Goal: Task Accomplishment & Management: Use online tool/utility

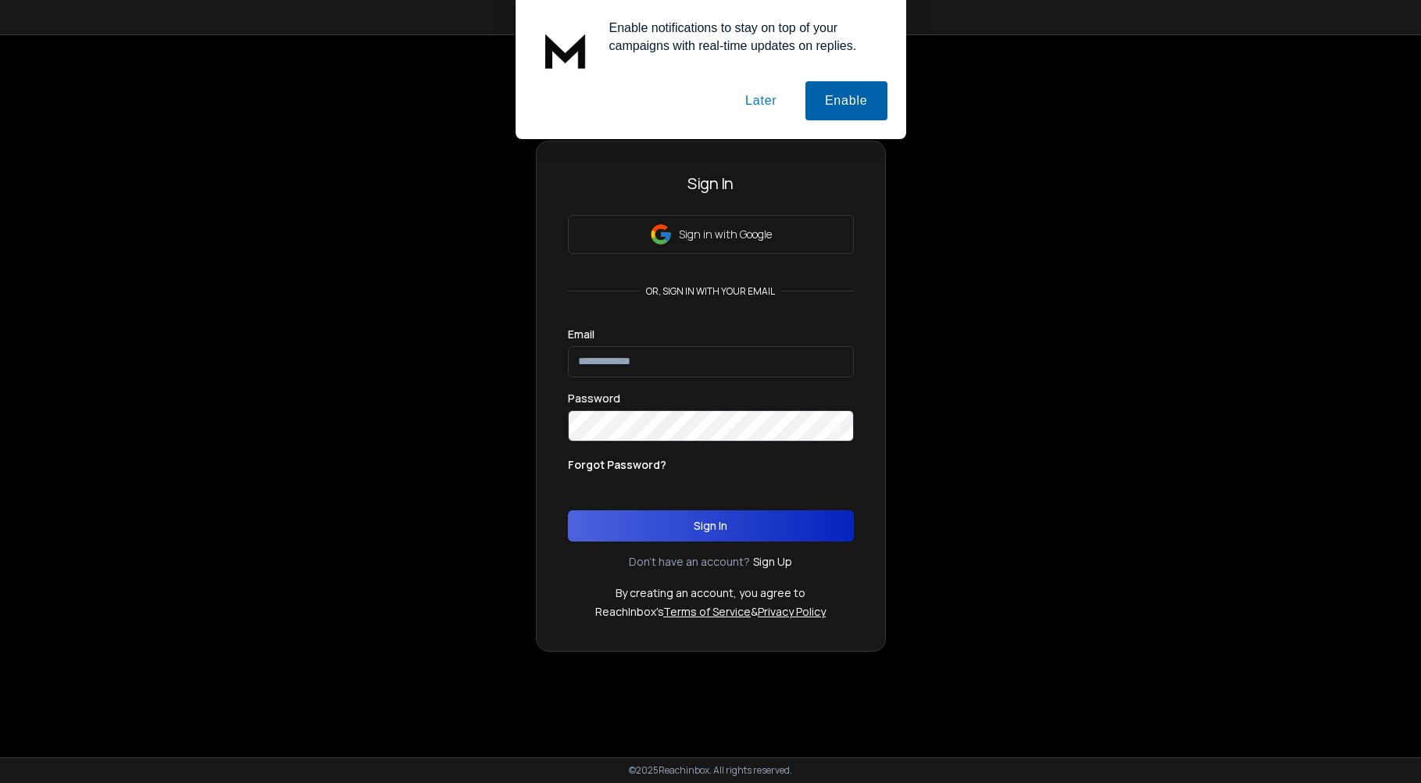
click at [836, 95] on button "Enable" at bounding box center [846, 100] width 82 height 39
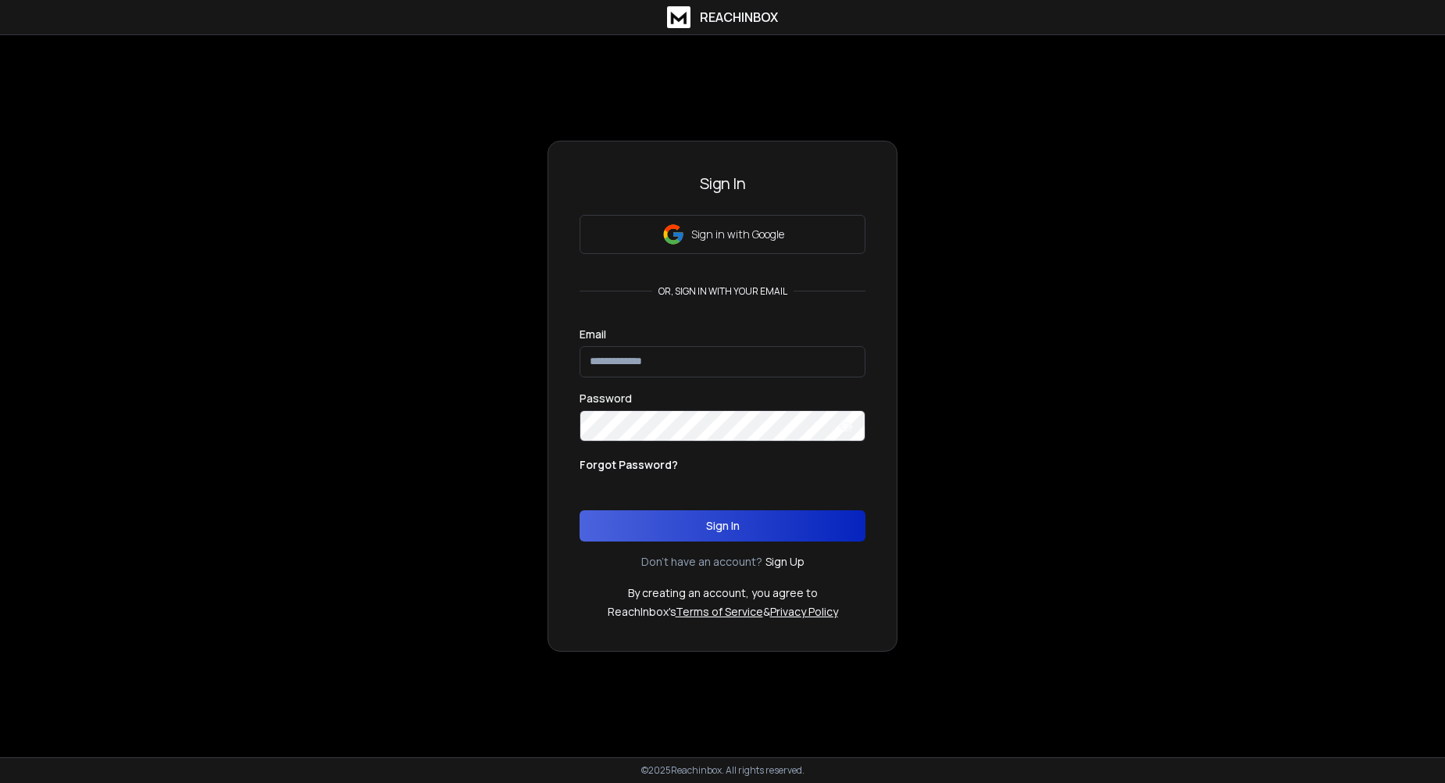
click at [640, 360] on input "email" at bounding box center [722, 361] width 286 height 31
type input "**********"
click at [843, 429] on icon at bounding box center [846, 426] width 14 height 9
click at [744, 533] on button "Sign In" at bounding box center [722, 525] width 286 height 31
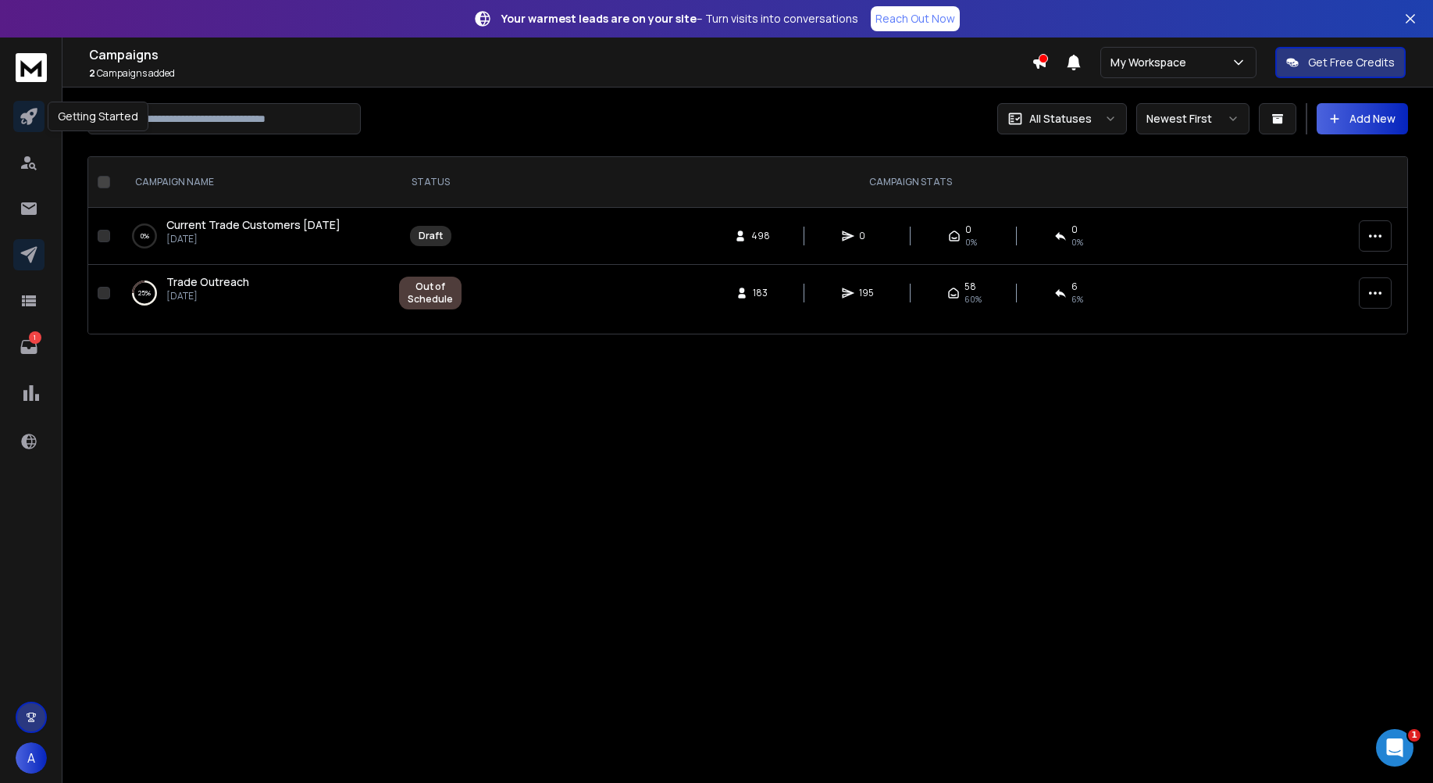
click at [29, 117] on icon at bounding box center [28, 116] width 17 height 17
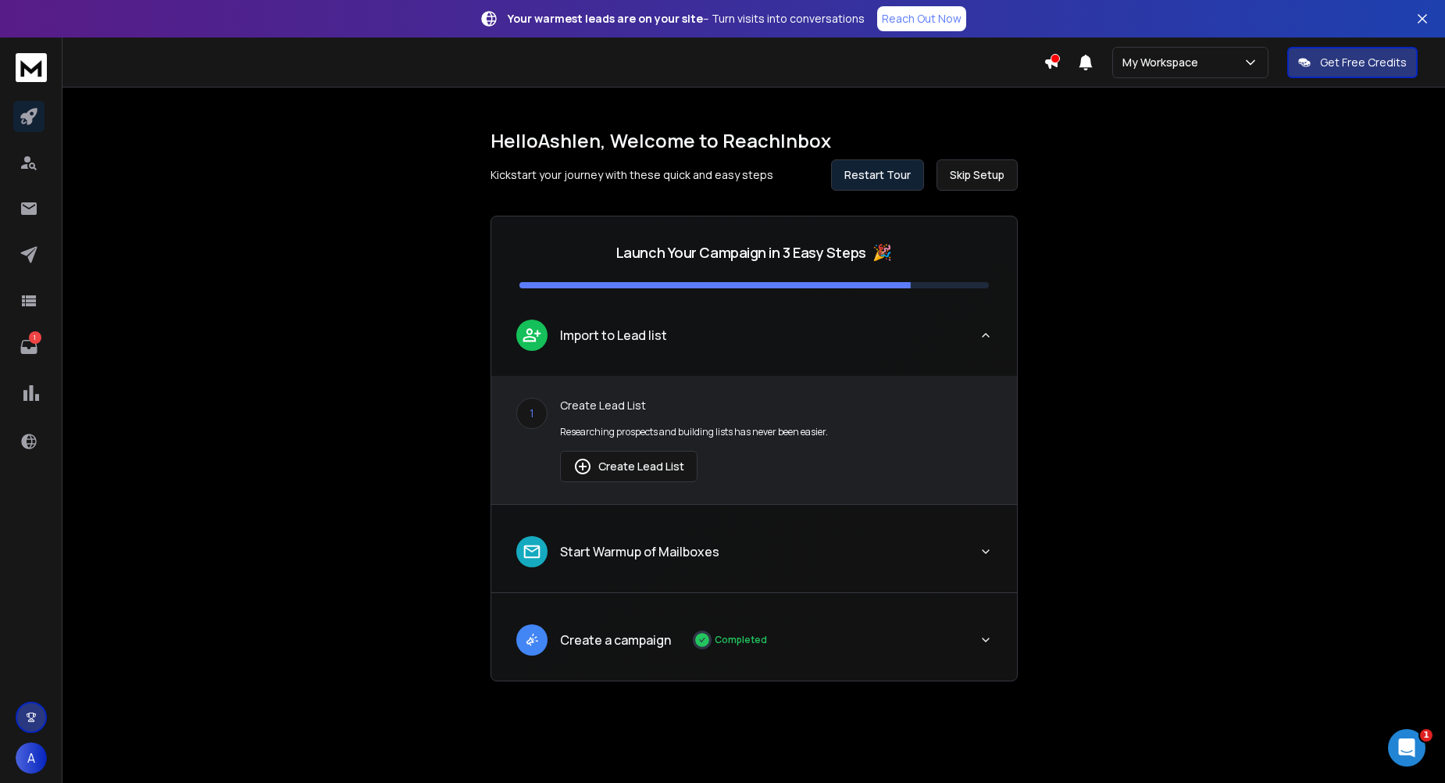
click at [872, 169] on button "Restart Tour" at bounding box center [877, 174] width 93 height 31
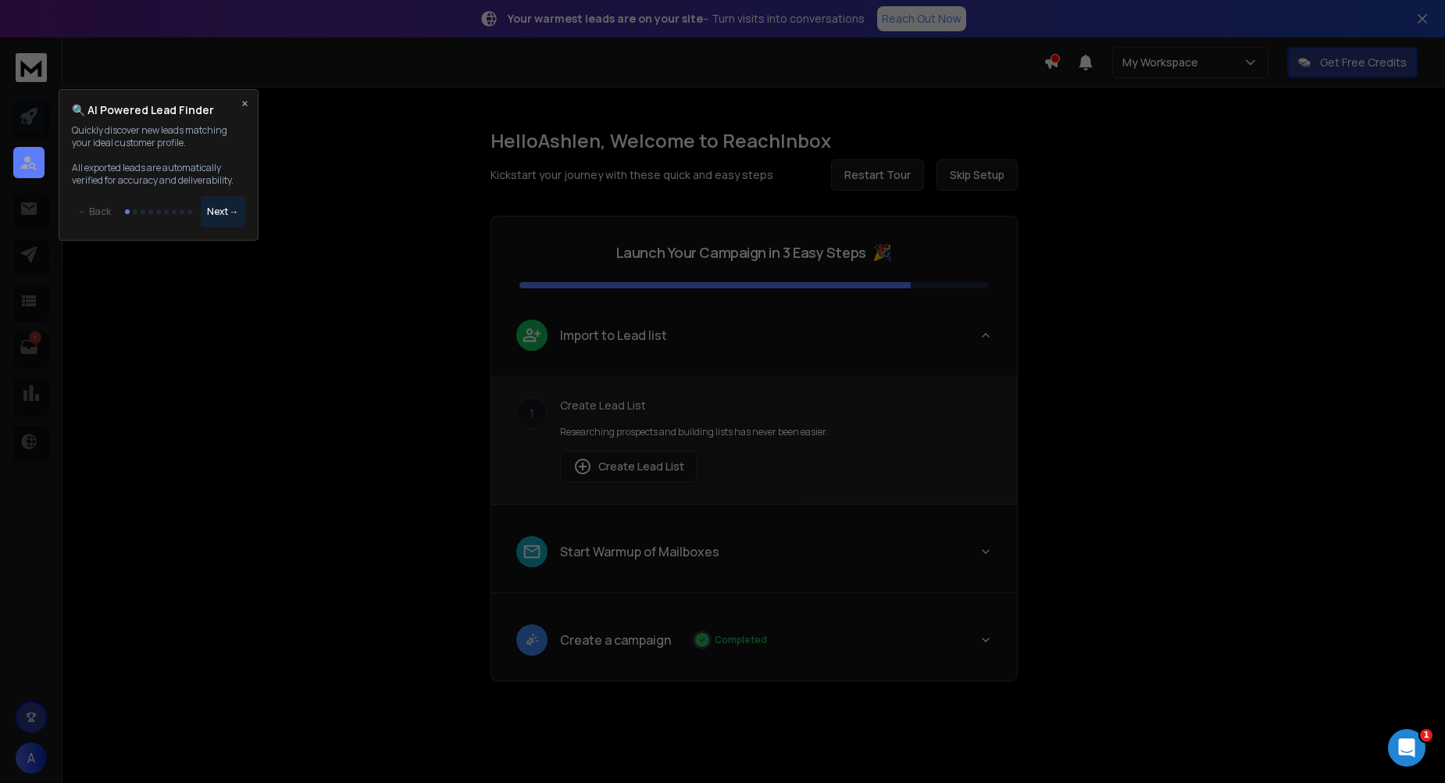
click at [213, 206] on button "Next →" at bounding box center [223, 211] width 45 height 31
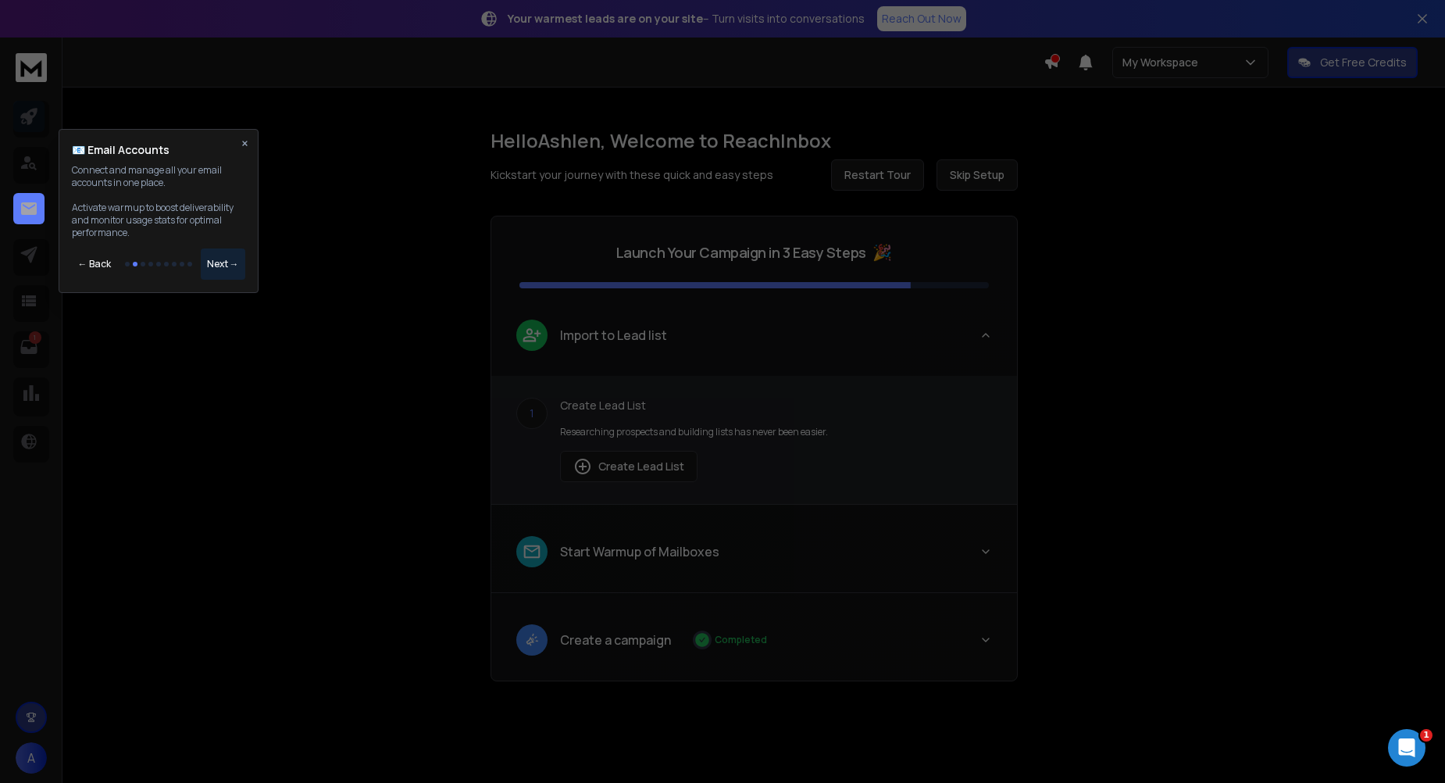
click at [216, 260] on button "Next →" at bounding box center [223, 263] width 45 height 31
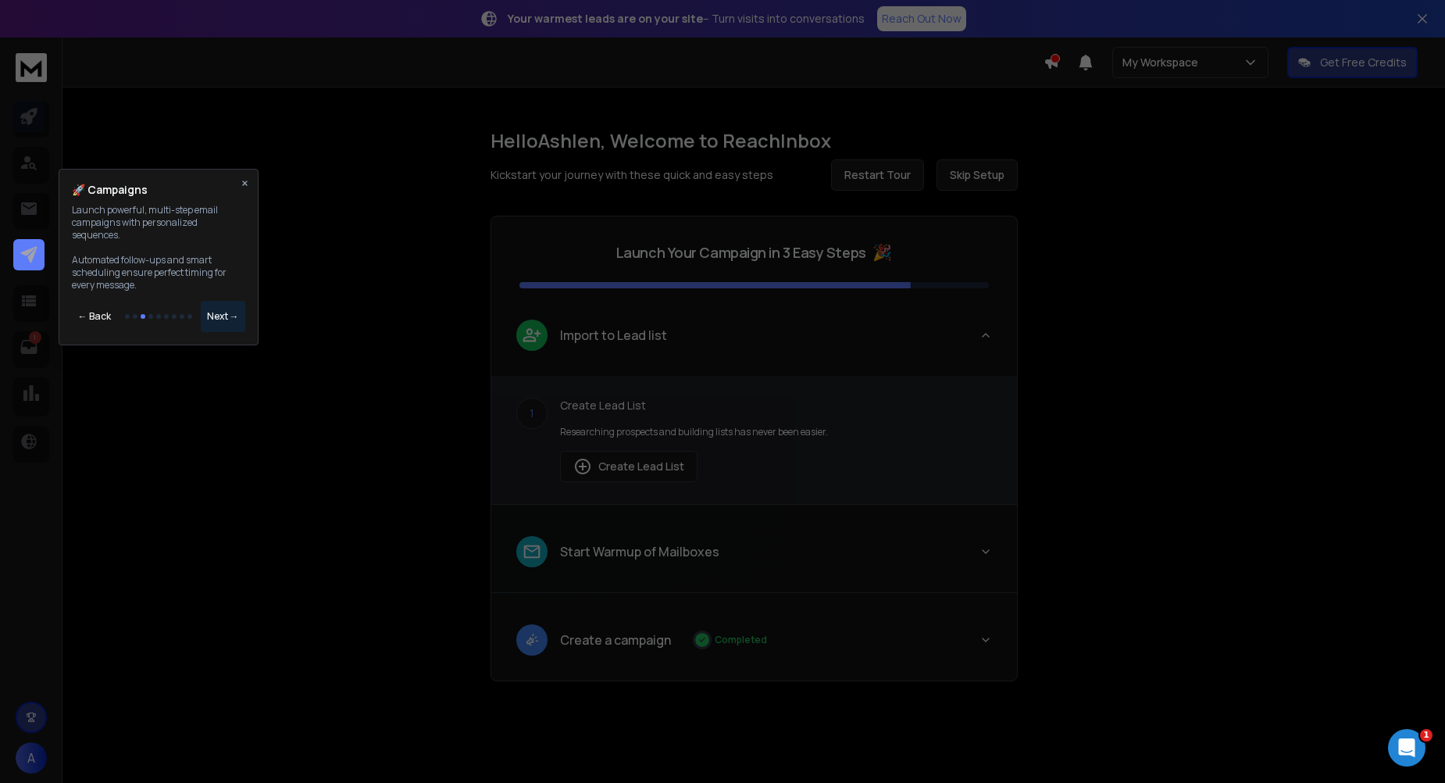
click at [219, 315] on button "Next →" at bounding box center [223, 316] width 45 height 31
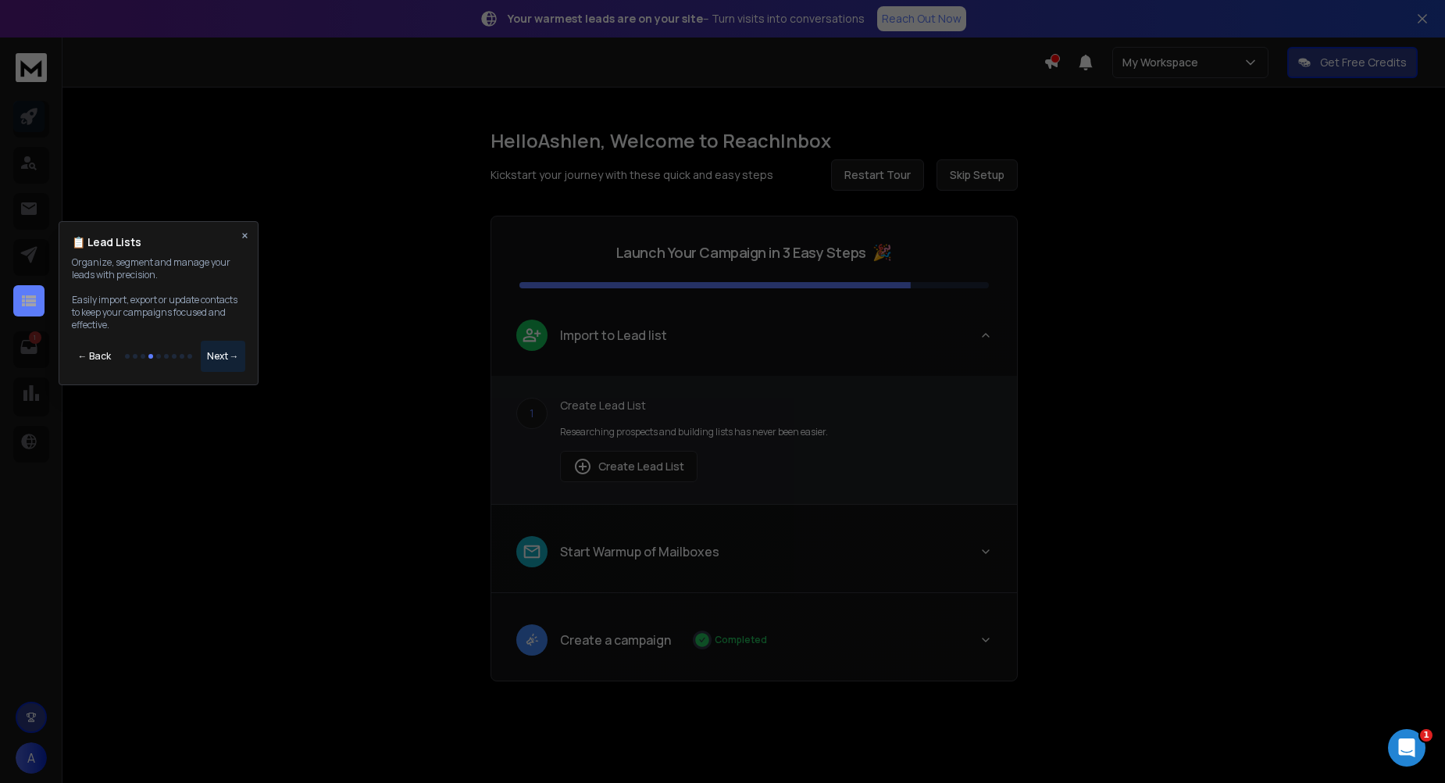
click at [216, 351] on button "Next →" at bounding box center [223, 356] width 45 height 31
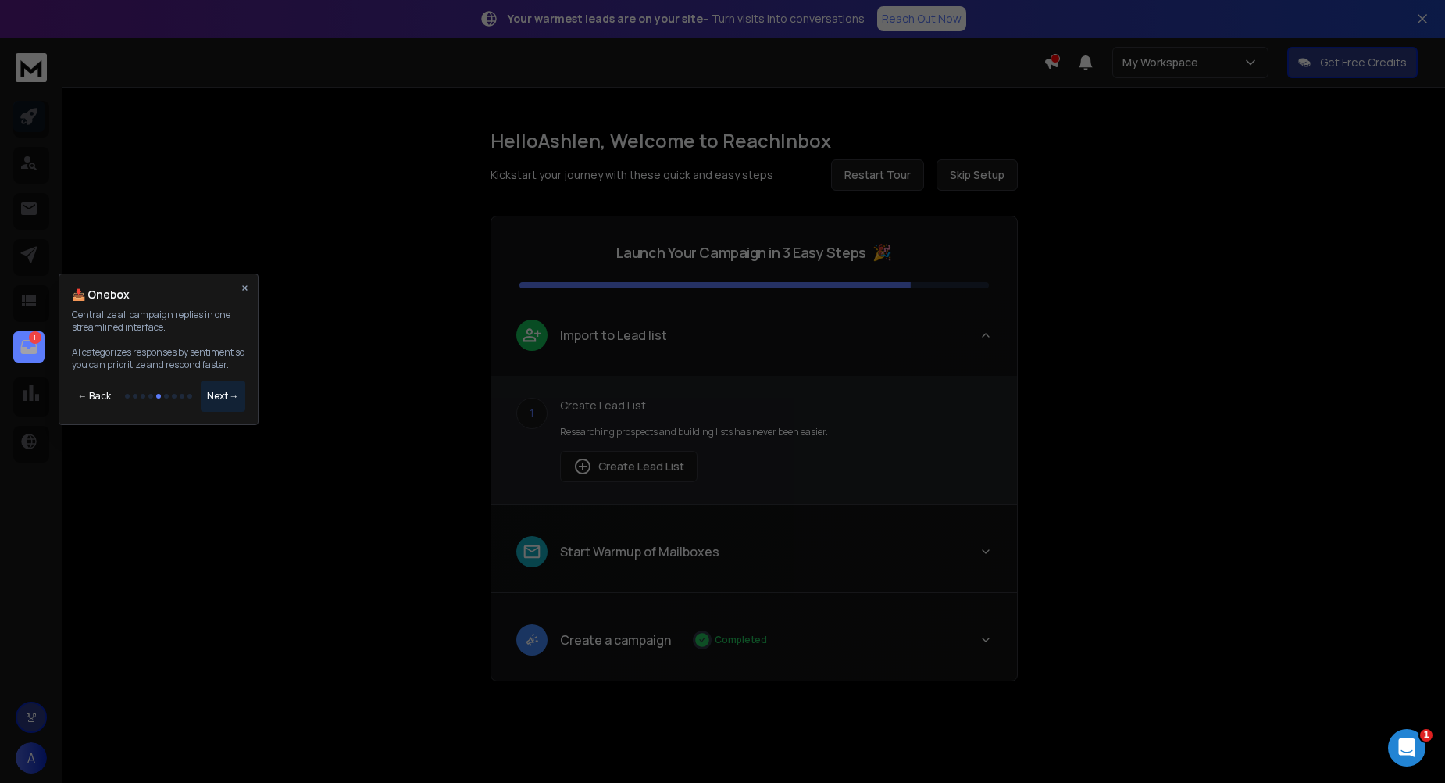
click at [218, 392] on button "Next →" at bounding box center [223, 395] width 45 height 31
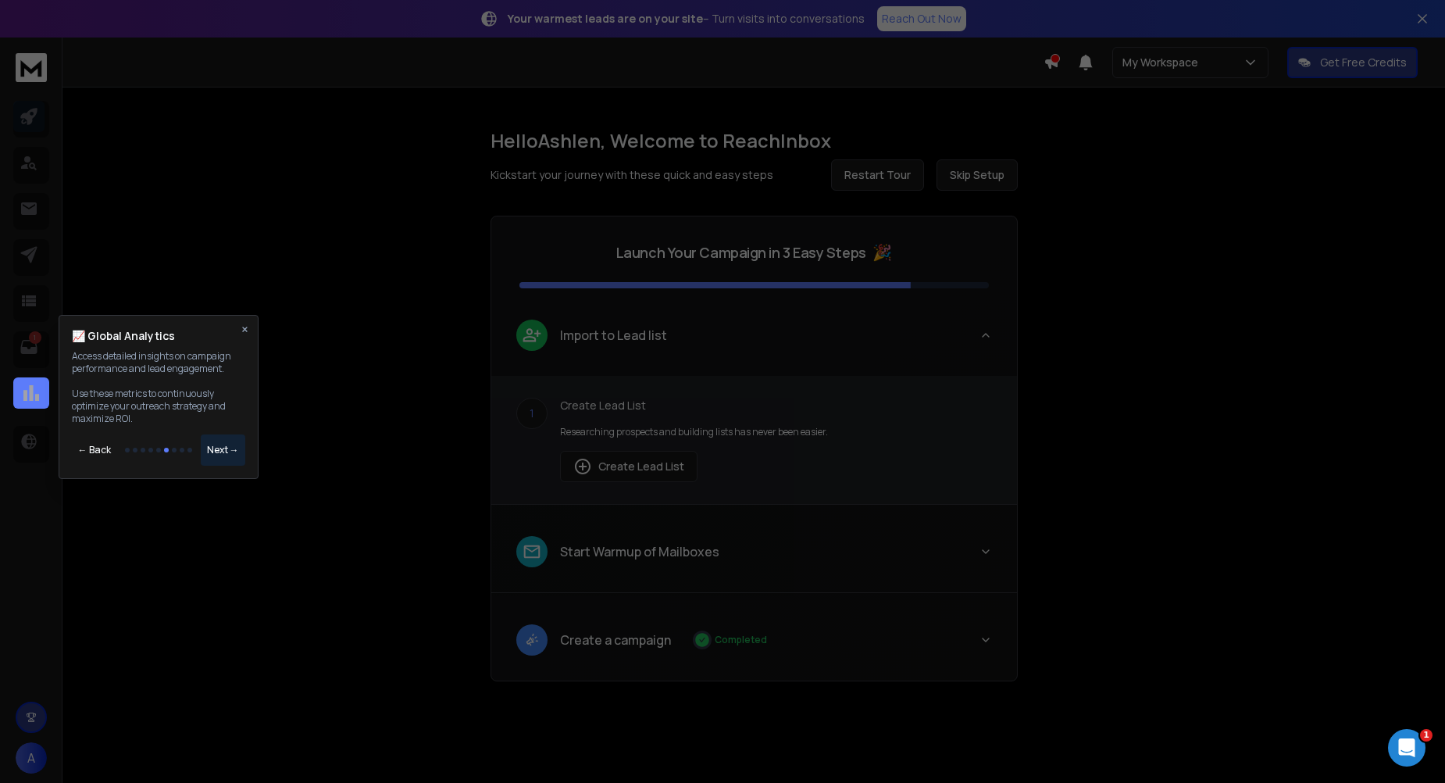
click at [216, 452] on button "Next →" at bounding box center [223, 449] width 45 height 31
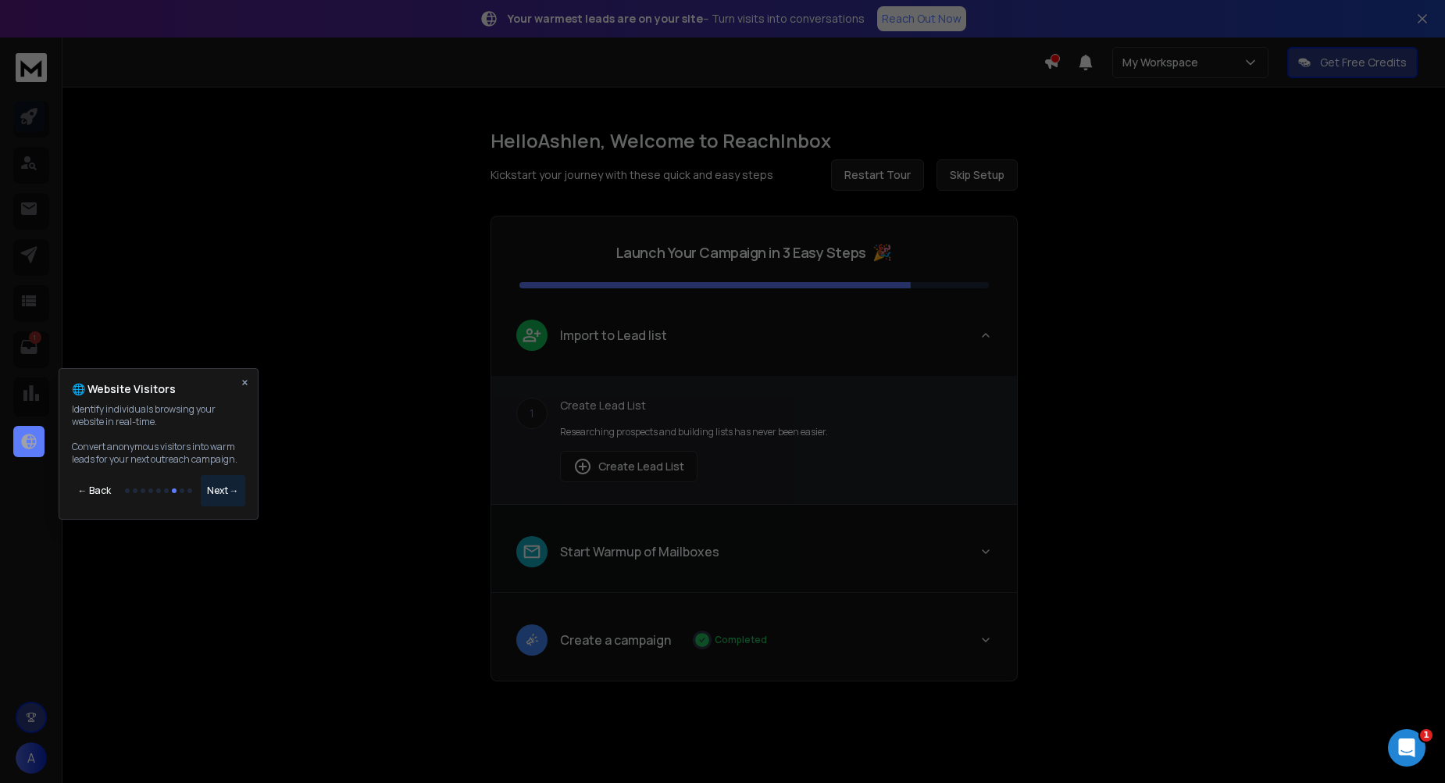
click at [223, 487] on button "Next →" at bounding box center [223, 490] width 45 height 31
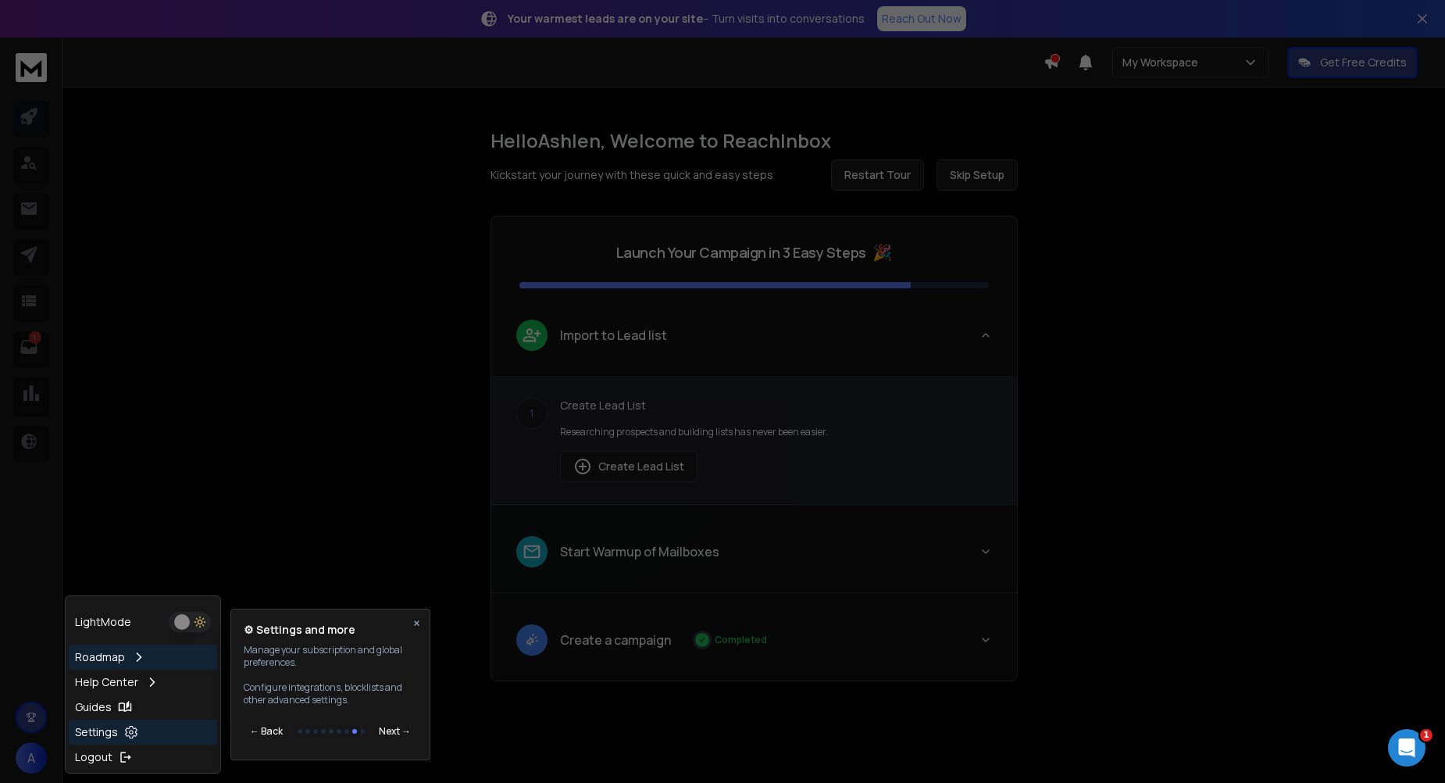
click at [103, 658] on p "Roadmap" at bounding box center [100, 657] width 50 height 16
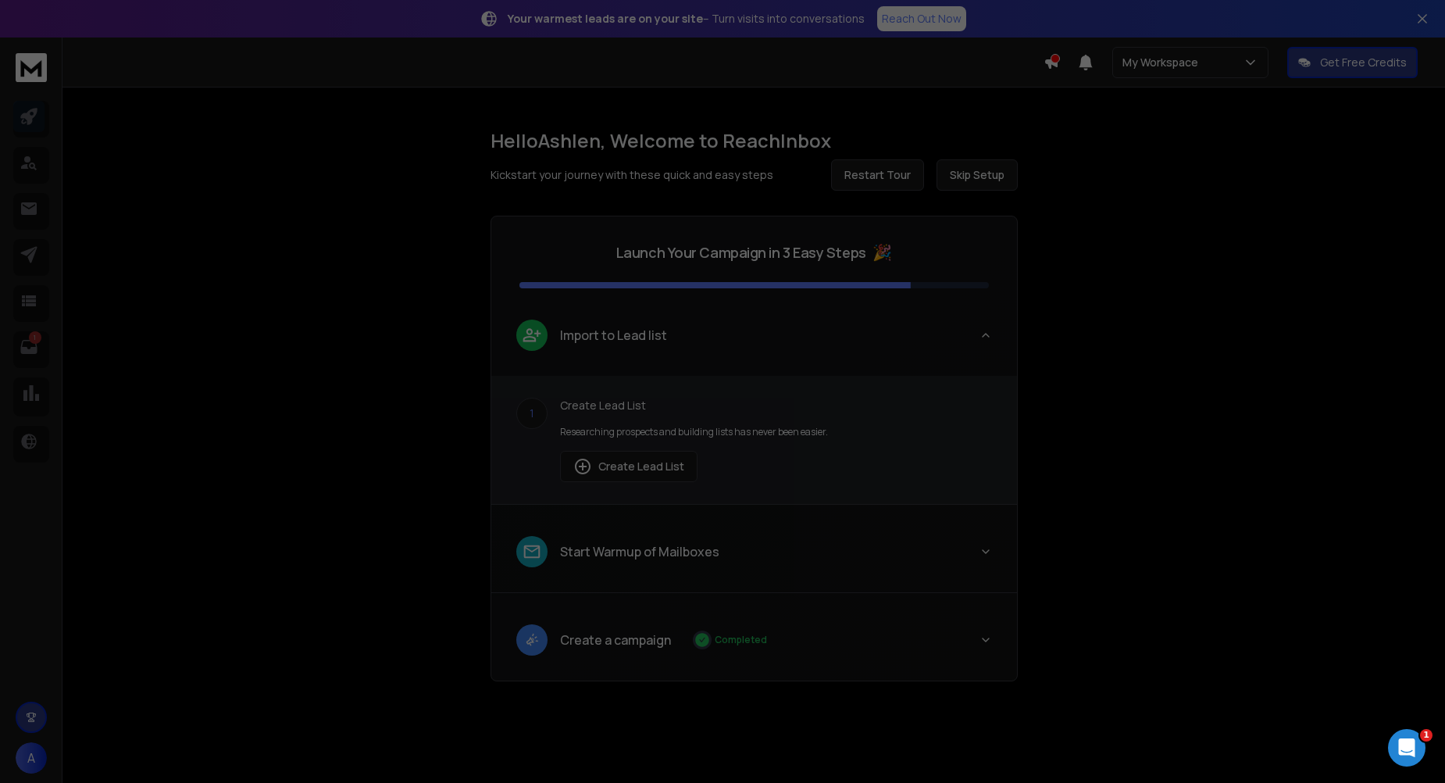
click at [295, 250] on div "Hello Ashlen , Welcome to ReachInbox Kickstart your journey with these quick an…" at bounding box center [753, 404] width 1332 height 603
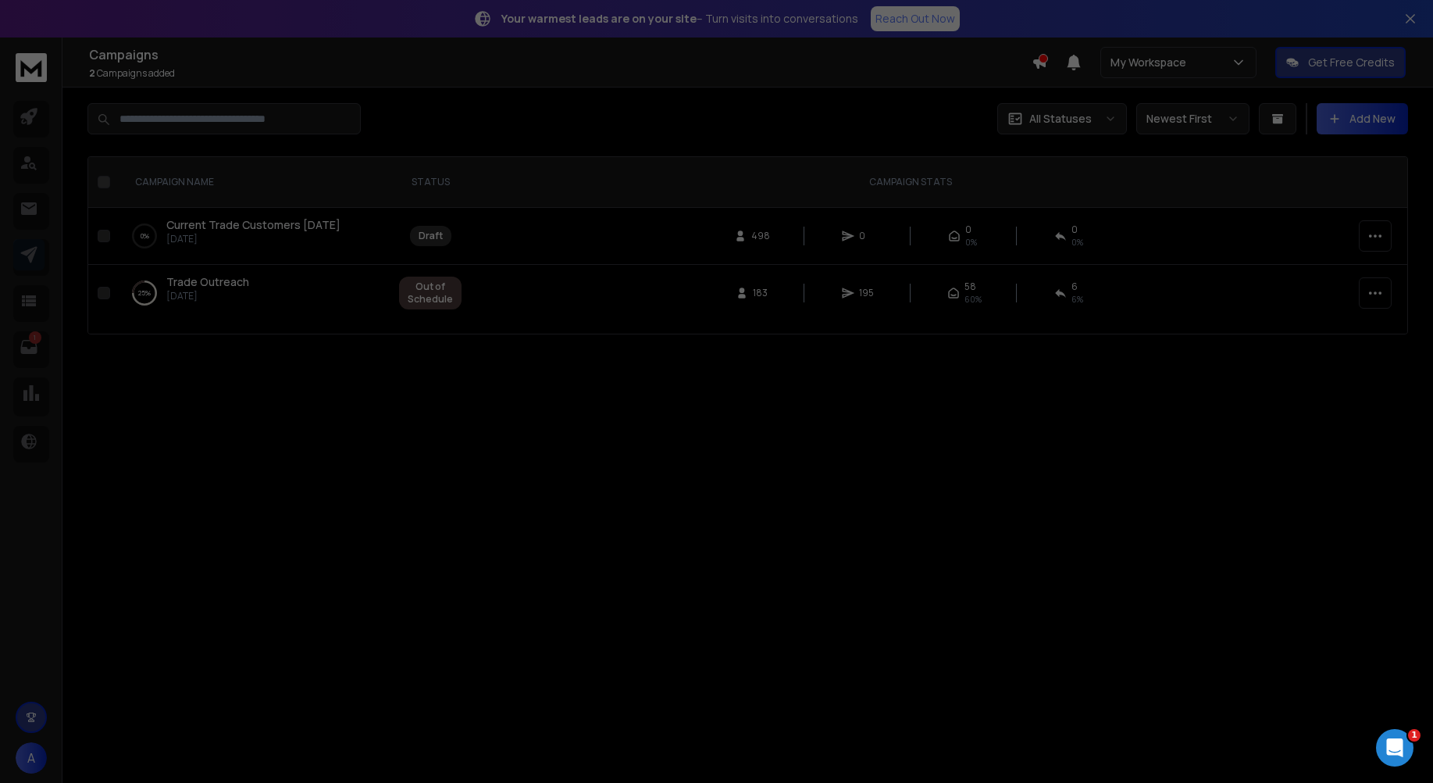
click at [430, 241] on div "Draft" at bounding box center [431, 236] width 24 height 12
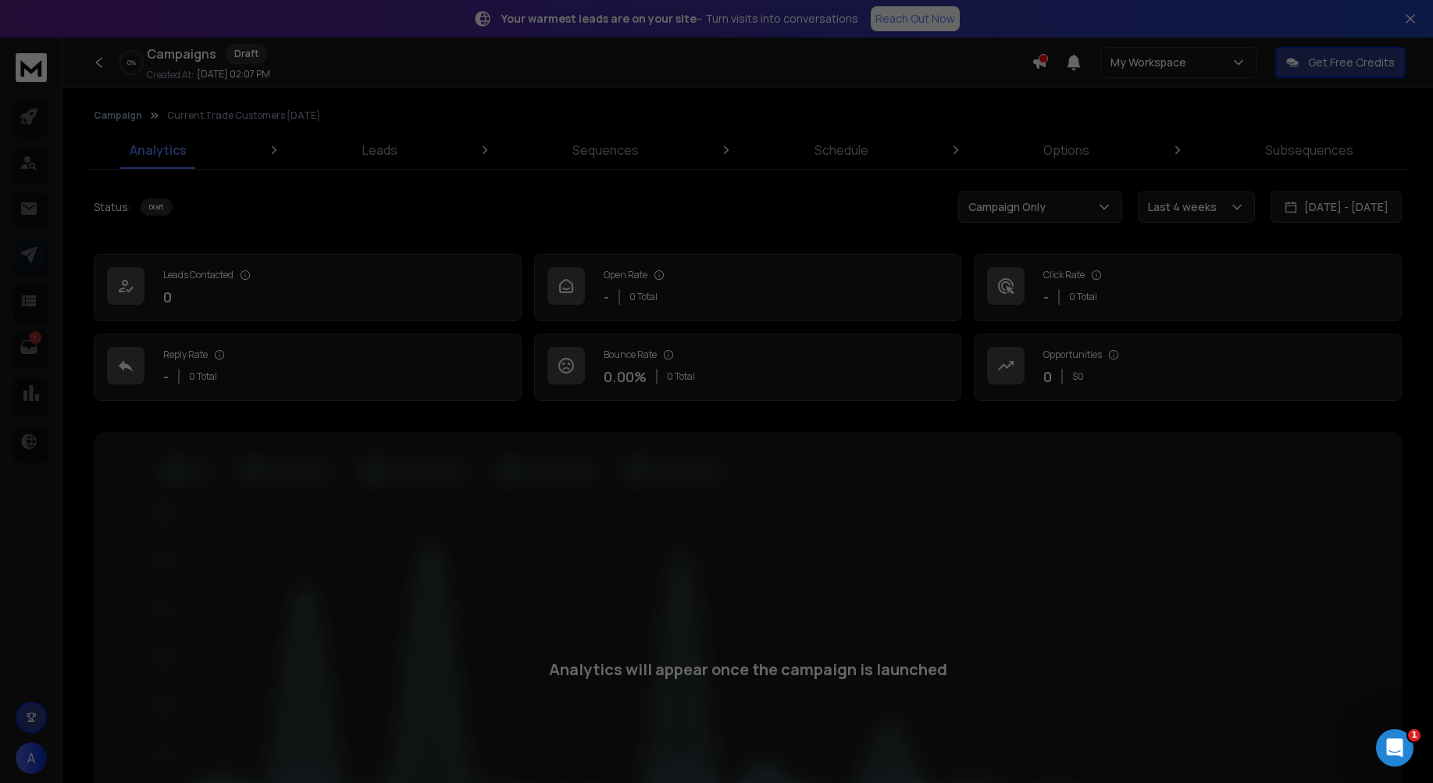
click at [583, 83] on div "0 % Campaigns Draft Created At: Aug 27, 2025, 02:07 PM My Workspace Get Free Cr…" at bounding box center [716, 62] width 1433 height 50
click at [900, 18] on p "Reach Out Now" at bounding box center [915, 19] width 80 height 16
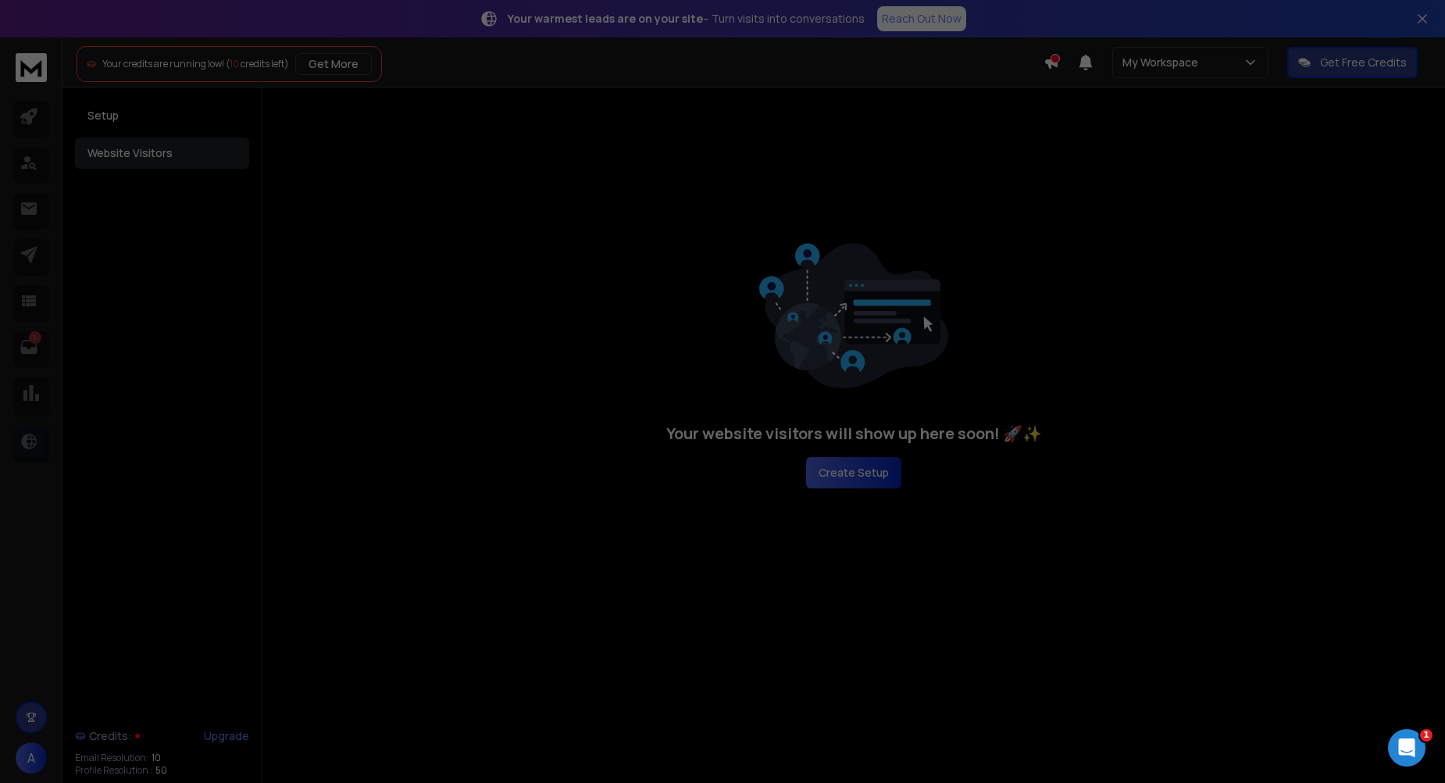
click at [864, 469] on button "Create Setup" at bounding box center [853, 472] width 95 height 31
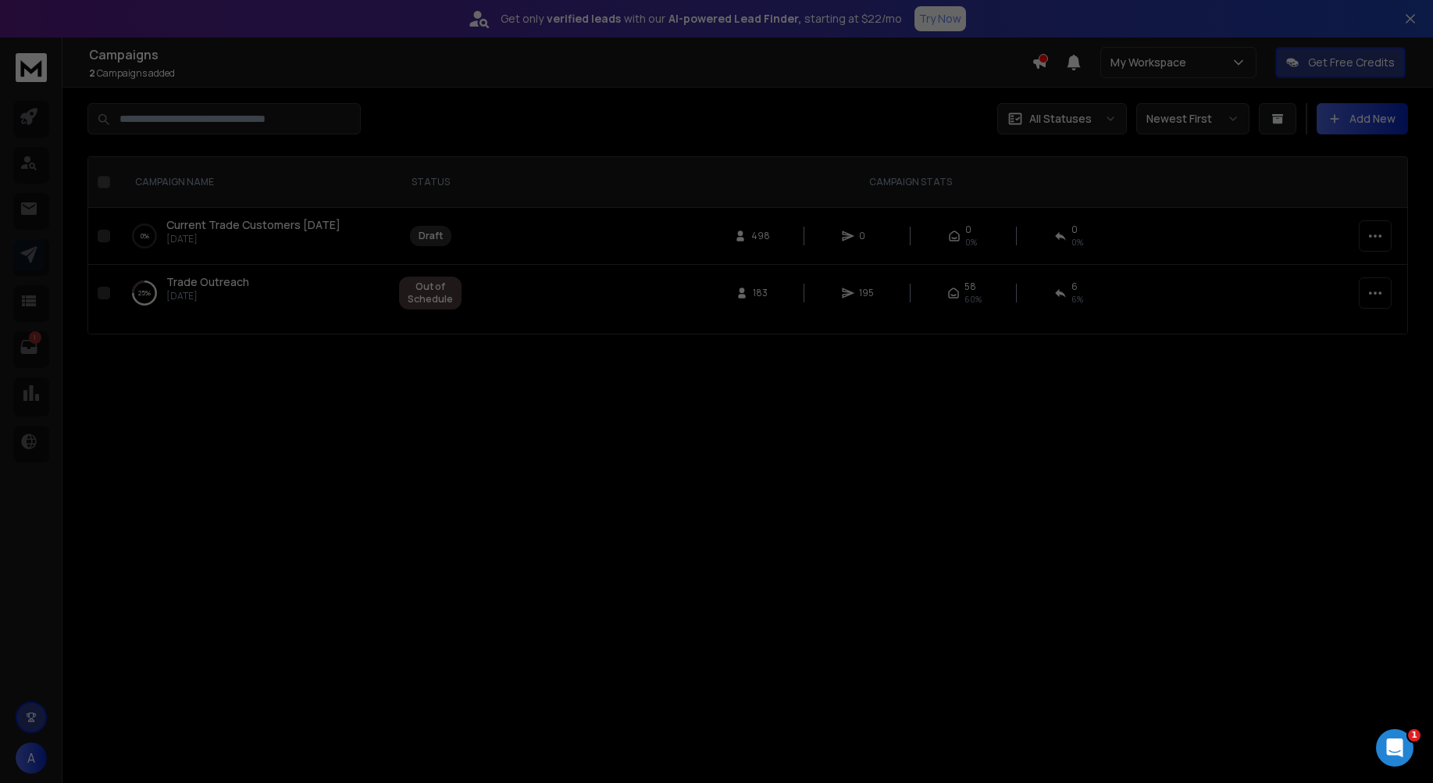
click at [1358, 118] on button "Add New" at bounding box center [1362, 118] width 91 height 31
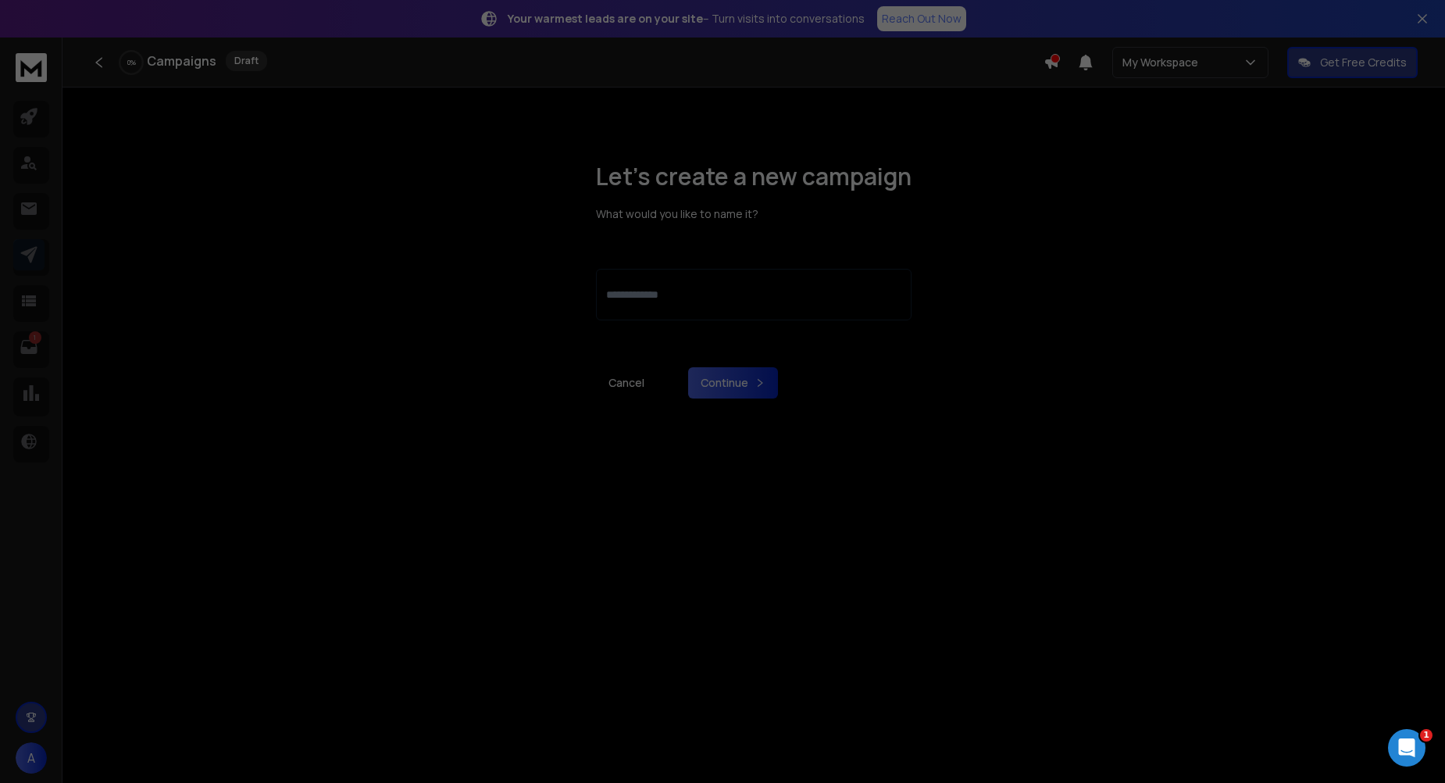
click at [633, 256] on form "Cancel Continue" at bounding box center [754, 317] width 316 height 161
click at [746, 226] on div "Let’s create a new campaign What would you like to name it? Cancel Continue" at bounding box center [754, 280] width 316 height 236
click at [686, 302] on input at bounding box center [754, 295] width 316 height 52
click at [665, 293] on input at bounding box center [754, 295] width 316 height 52
